Goal: Task Accomplishment & Management: Use online tool/utility

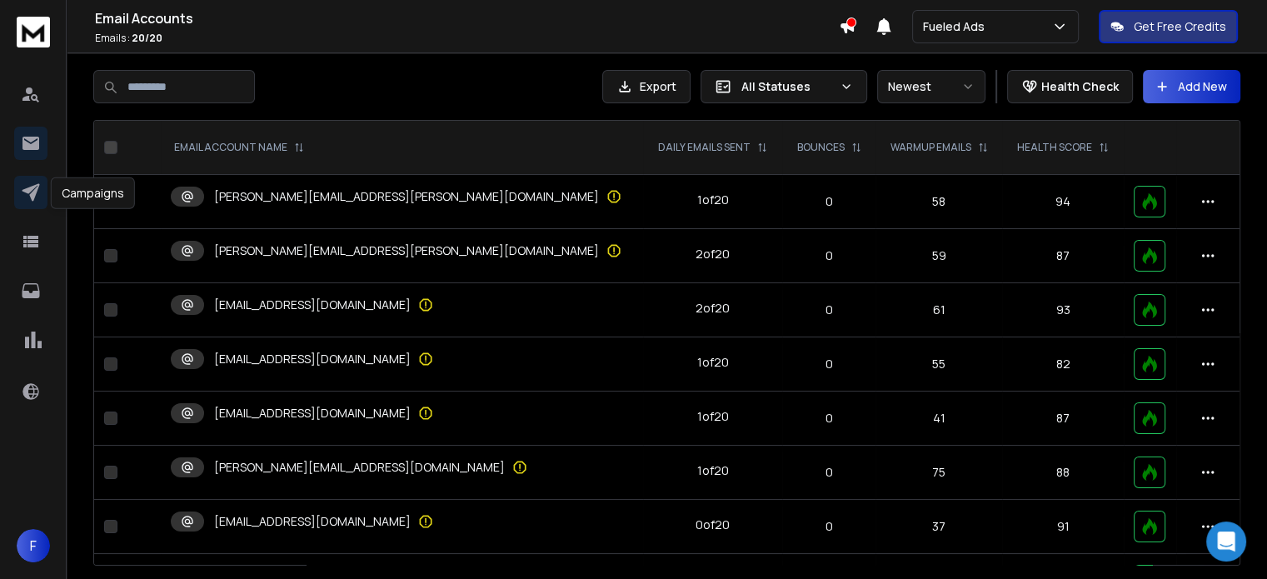
click at [33, 182] on icon at bounding box center [31, 192] width 20 height 20
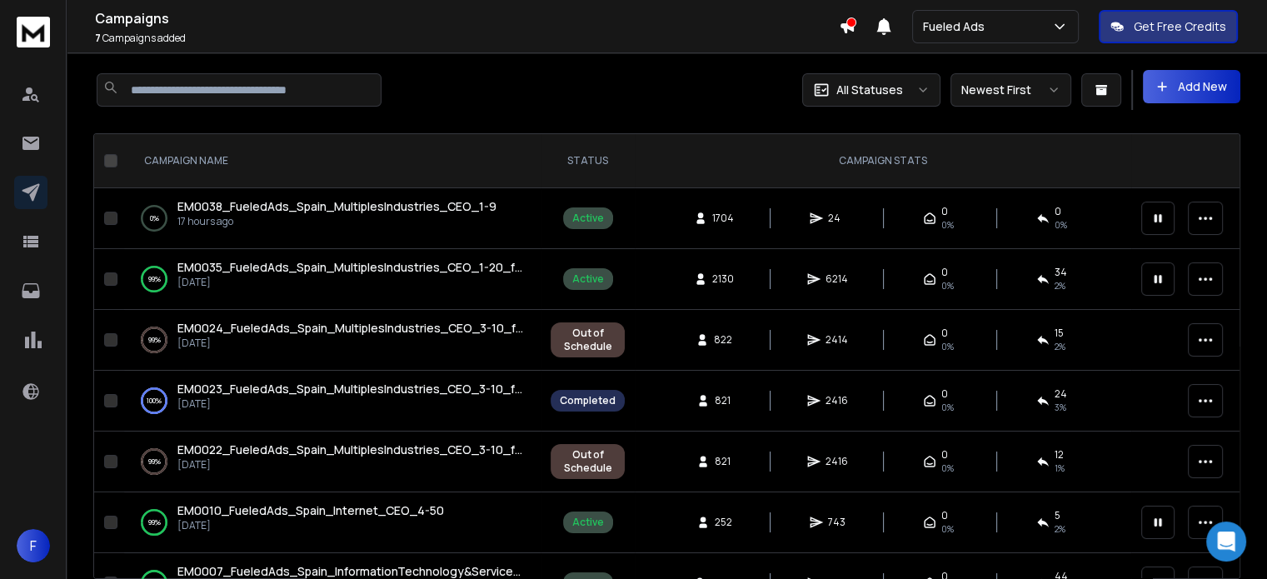
click at [382, 207] on span "EM0038_FueledAds_Spain_MultiplesIndustries_CEO_1-9" at bounding box center [336, 206] width 319 height 16
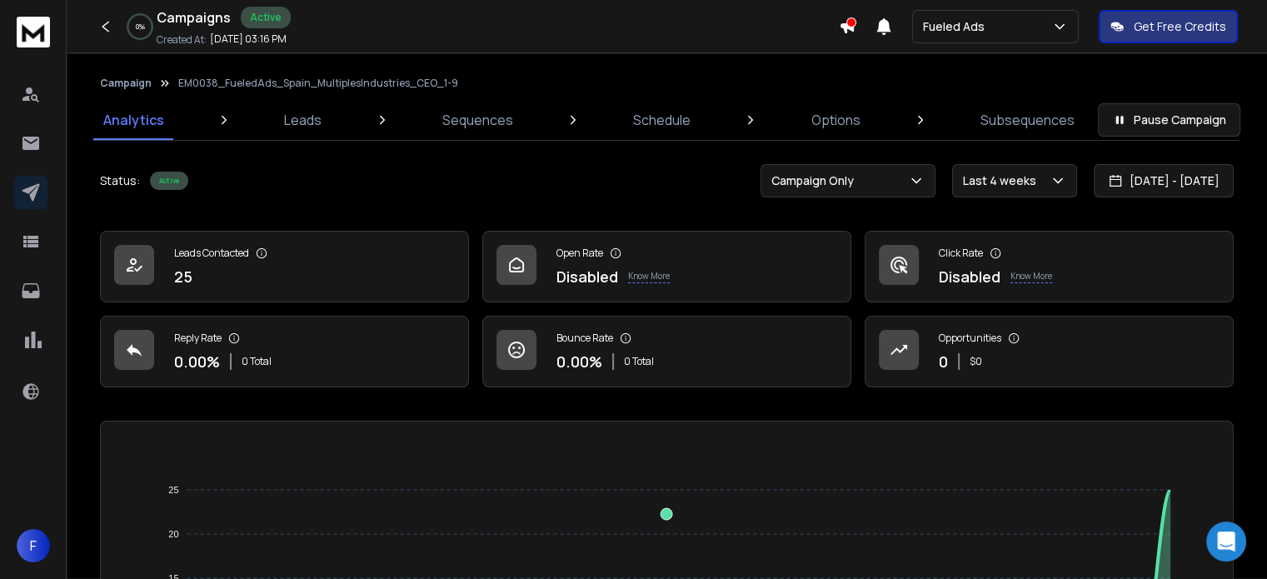
click at [193, 265] on div "25" at bounding box center [220, 276] width 93 height 23
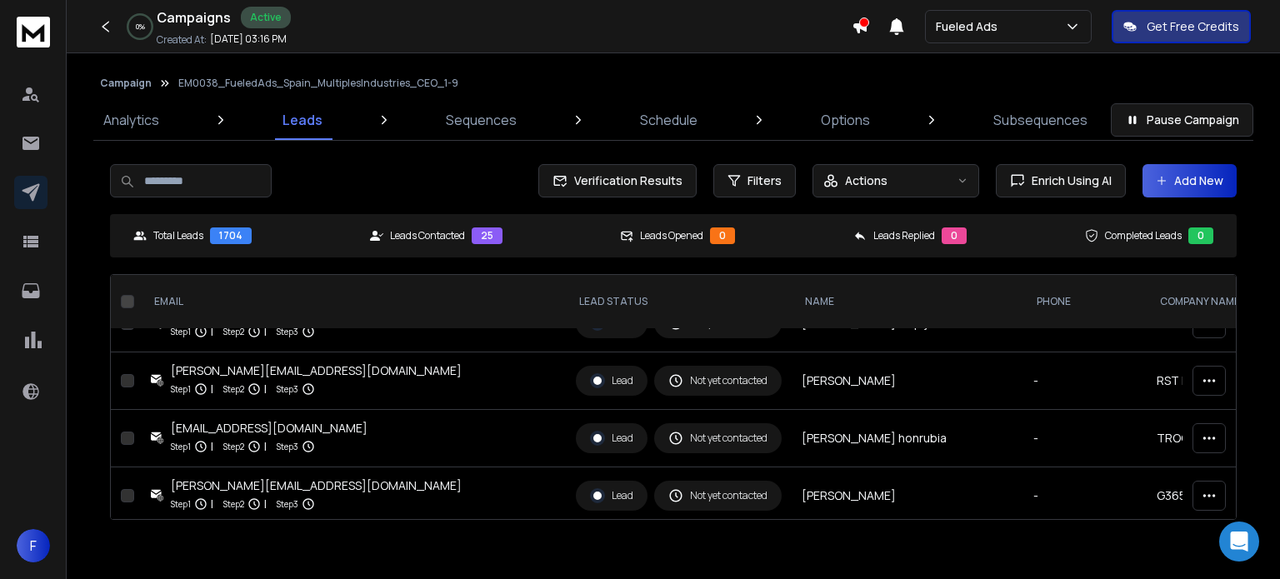
scroll to position [250, 0]
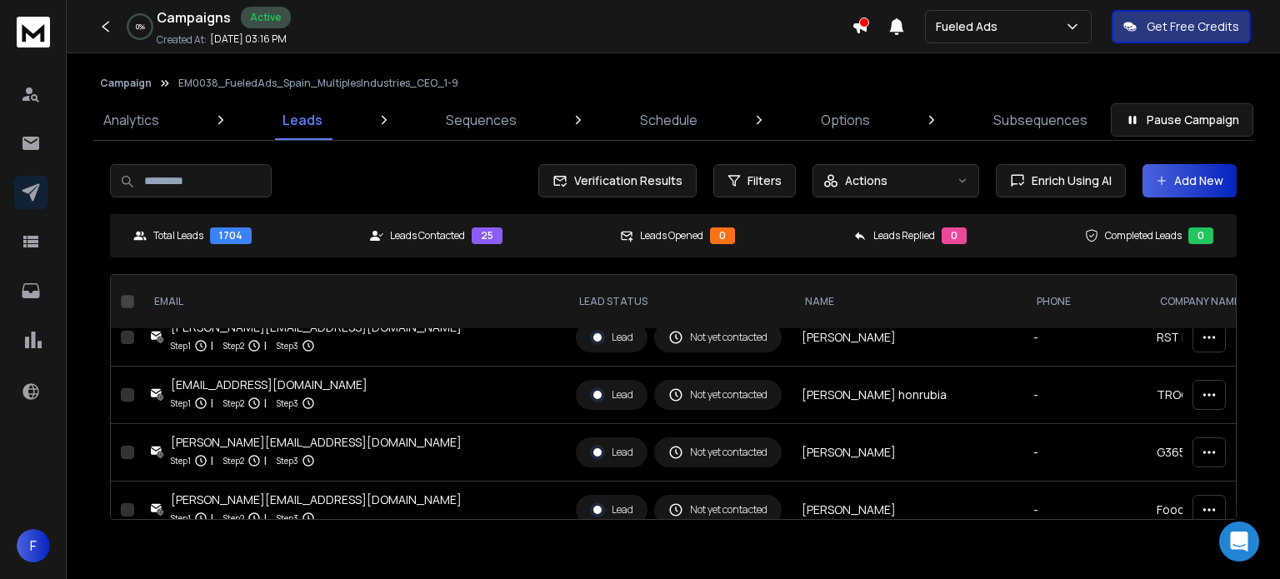
click at [422, 234] on p "Leads Contacted" at bounding box center [427, 235] width 75 height 13
click at [494, 238] on div "25" at bounding box center [487, 235] width 31 height 17
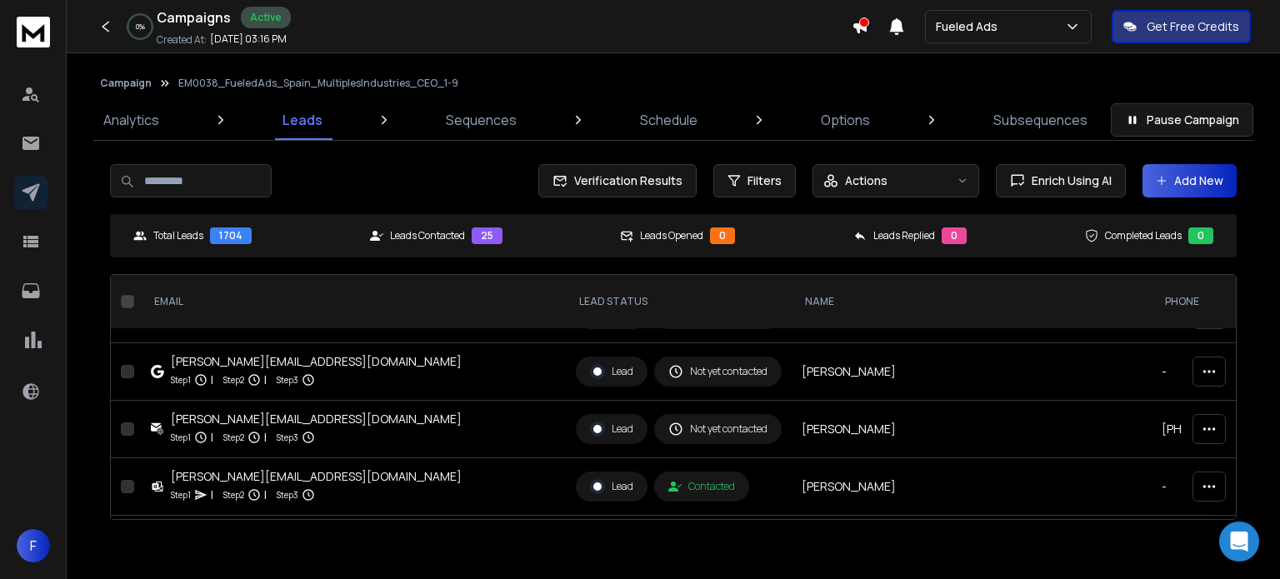
scroll to position [2771, 0]
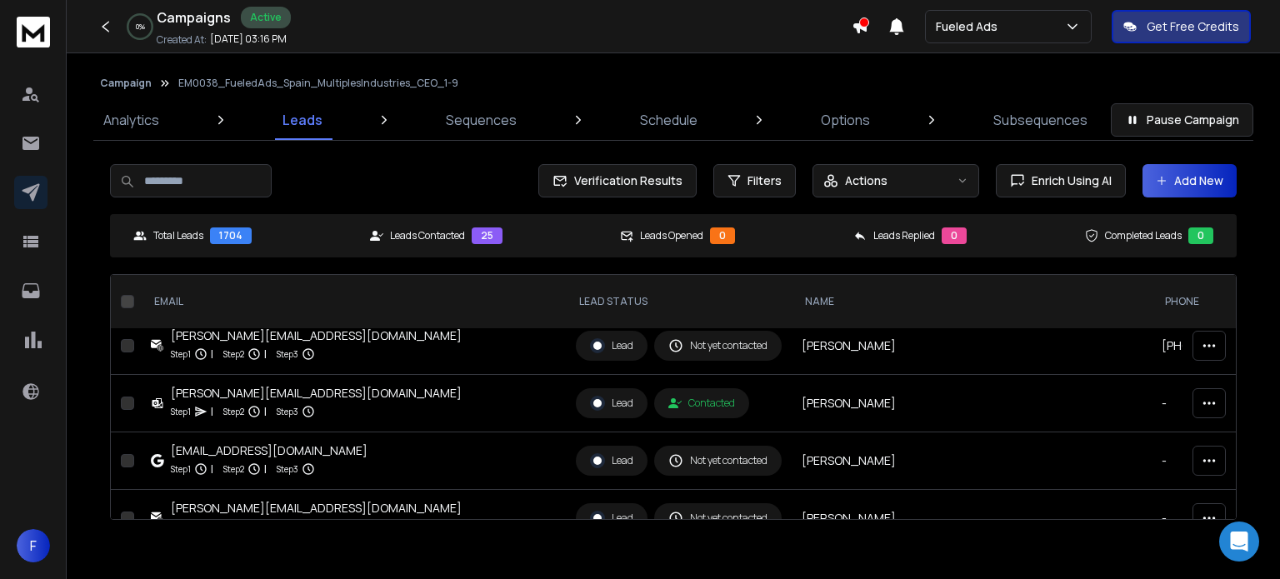
click at [402, 402] on div "[PERSON_NAME][EMAIL_ADDRESS][DOMAIN_NAME] Step 1 | Step 2 | Step 3" at bounding box center [353, 403] width 405 height 37
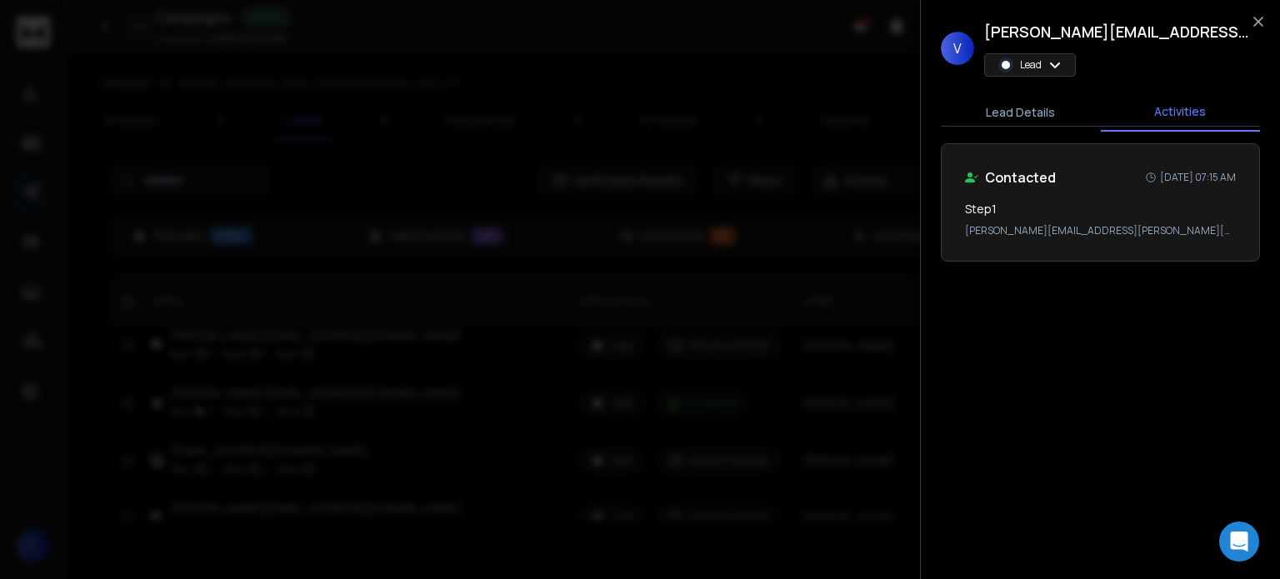
click at [1183, 117] on button "Activities" at bounding box center [1181, 112] width 160 height 38
click at [1042, 228] on p "[PERSON_NAME][EMAIL_ADDRESS][PERSON_NAME][DOMAIN_NAME]" at bounding box center [1100, 230] width 271 height 13
click at [1123, 227] on p "[PERSON_NAME][EMAIL_ADDRESS][PERSON_NAME][DOMAIN_NAME]" at bounding box center [1100, 230] width 271 height 13
click at [1020, 178] on div "Contacted" at bounding box center [1010, 177] width 91 height 20
click at [1083, 214] on div "Step 1" at bounding box center [1100, 209] width 271 height 17
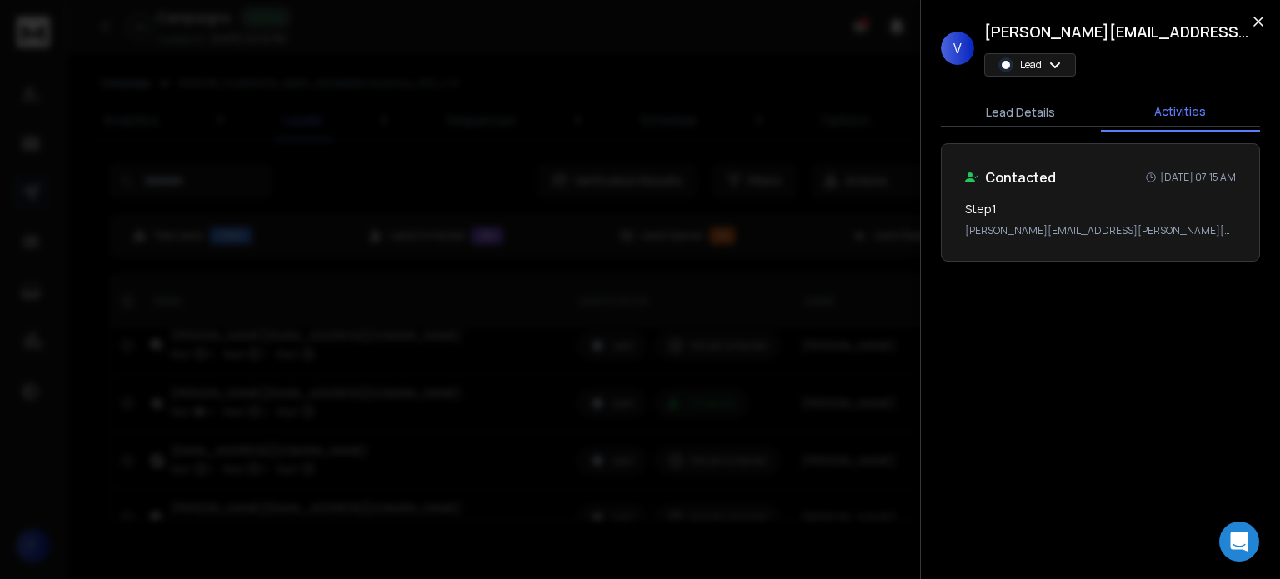
click at [1262, 17] on icon "button" at bounding box center [1258, 21] width 8 height 8
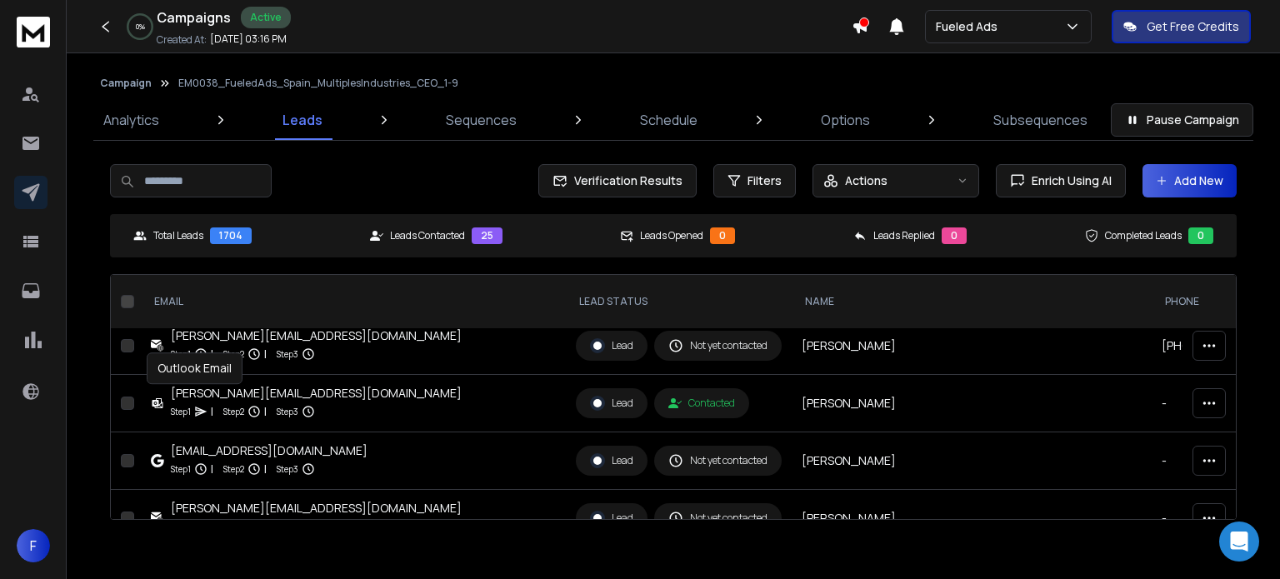
click at [163, 398] on icon at bounding box center [157, 403] width 11 height 10
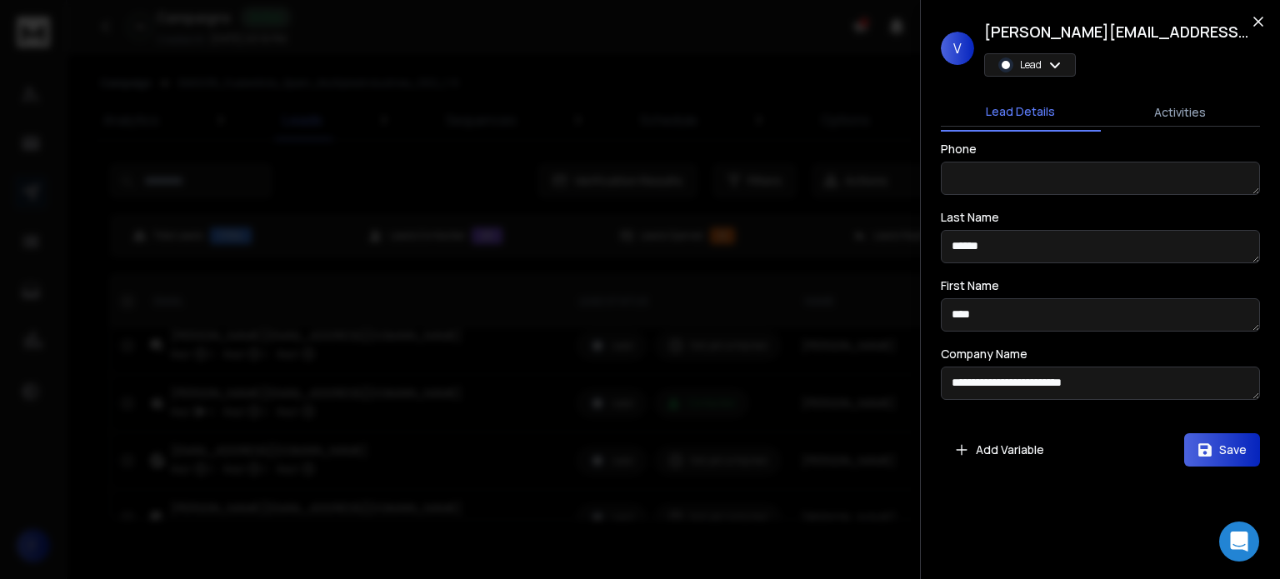
click at [1264, 23] on icon "button" at bounding box center [1258, 21] width 17 height 17
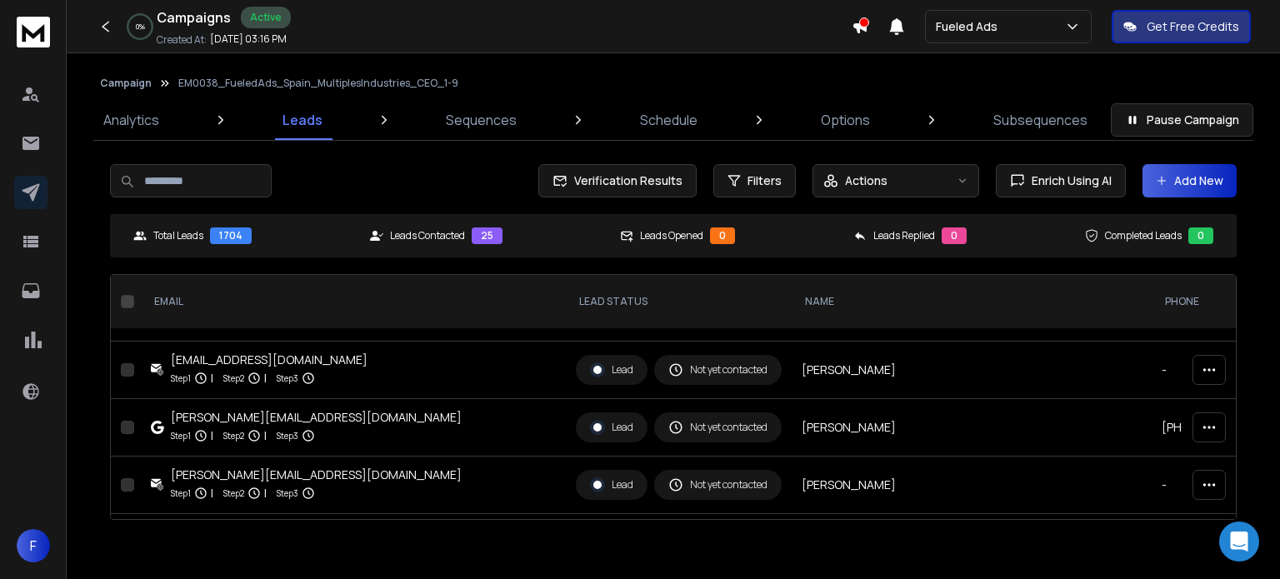
scroll to position [2271, 0]
